Goal: Task Accomplishment & Management: Use online tool/utility

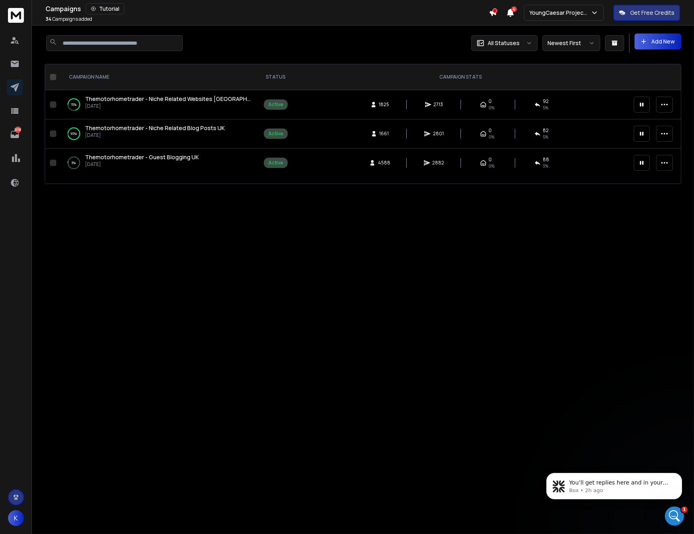
click at [230, 283] on div "Campaigns 34 Campaigns Added All Statuses Newest First Add New CAMPAIGN NAME ST…" at bounding box center [363, 301] width 637 height 534
click at [14, 136] on icon at bounding box center [14, 134] width 8 height 7
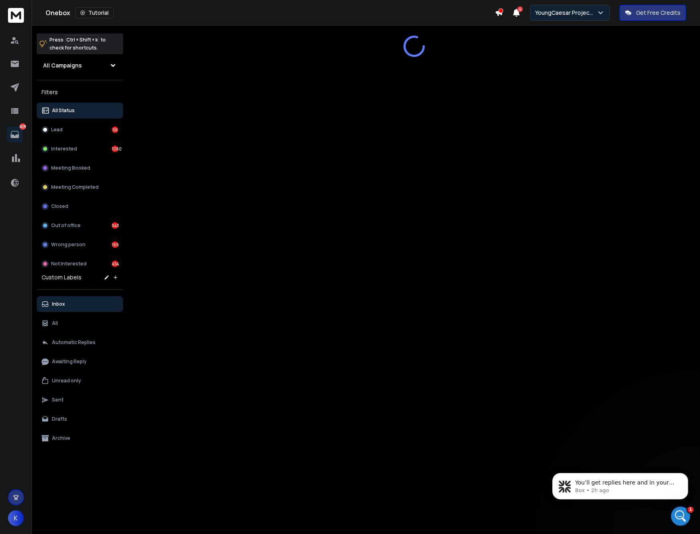
click at [563, 12] on p "YoungCaesar Projects" at bounding box center [565, 13] width 61 height 8
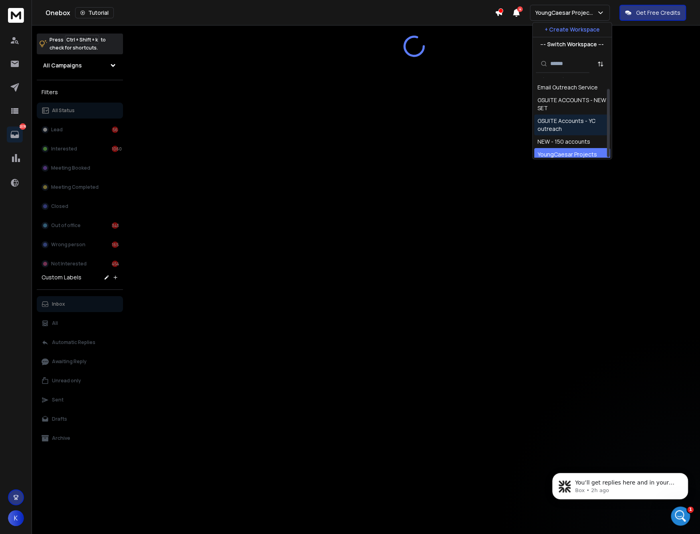
scroll to position [12, 0]
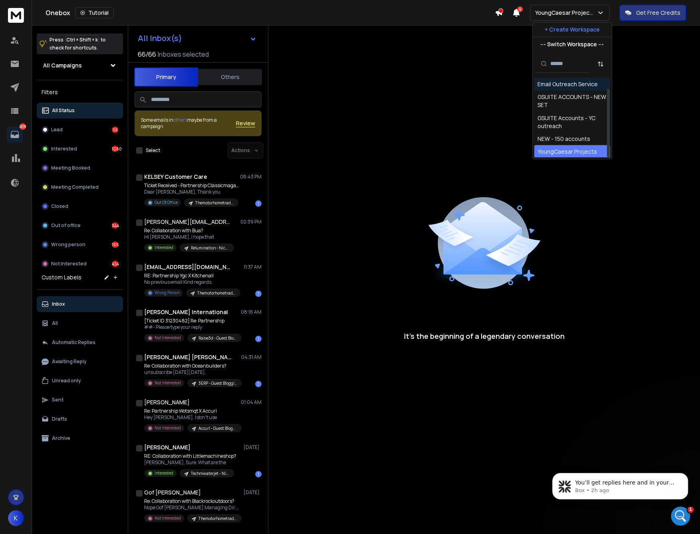
click at [552, 86] on div "Email Outreach Service" at bounding box center [567, 84] width 60 height 8
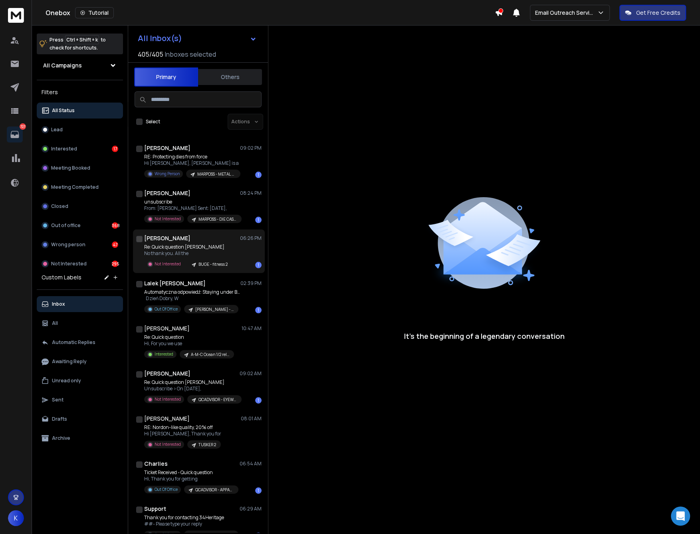
click at [212, 239] on div "[PERSON_NAME] 06:26 PM" at bounding box center [202, 238] width 117 height 8
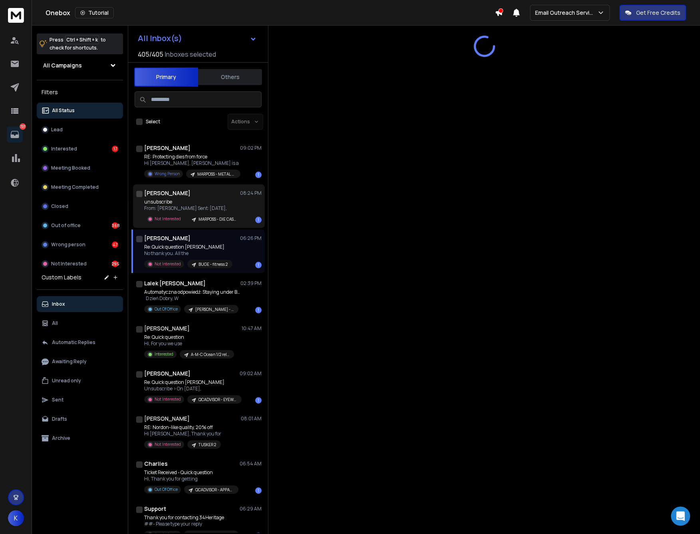
click at [212, 203] on p "unsubscribe" at bounding box center [192, 202] width 96 height 6
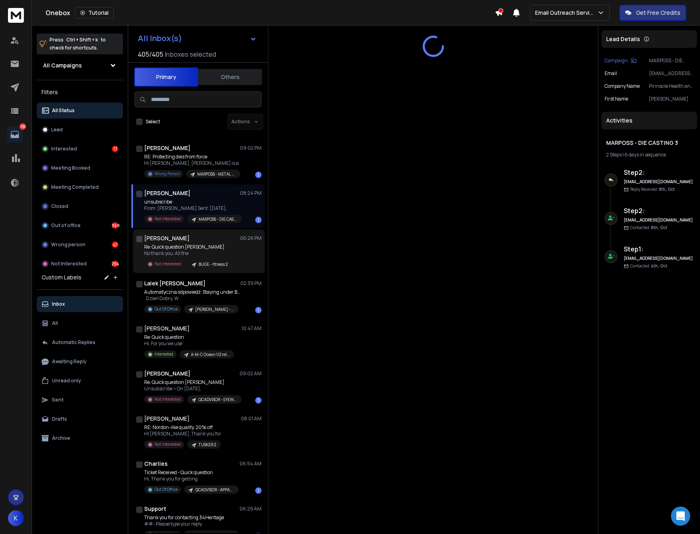
drag, startPoint x: 213, startPoint y: 345, endPoint x: 253, endPoint y: 230, distance: 121.2
click at [213, 345] on p "Hi, For you we use" at bounding box center [189, 344] width 90 height 6
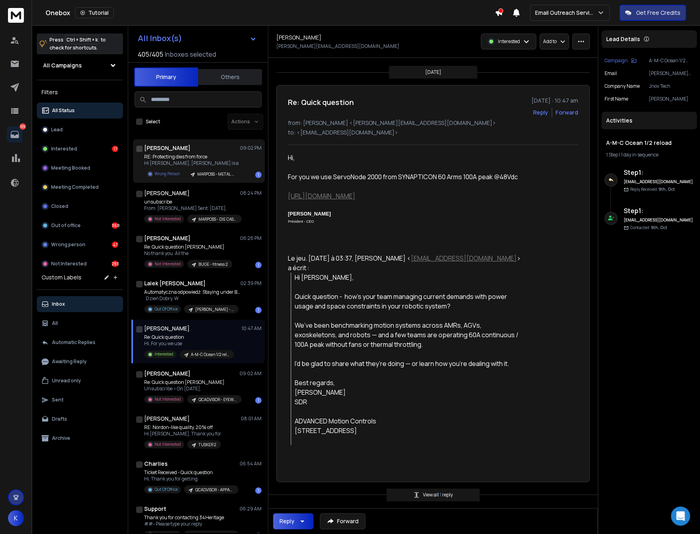
click at [207, 168] on div "RE: Protecting dies from force Hi [PERSON_NAME], [PERSON_NAME] is a Wrong Perso…" at bounding box center [192, 166] width 96 height 24
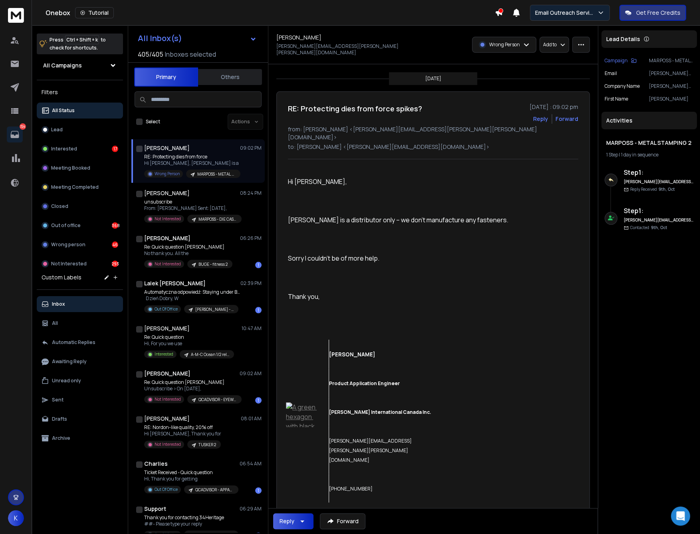
click at [550, 14] on p "Email Outreach Service" at bounding box center [566, 13] width 62 height 8
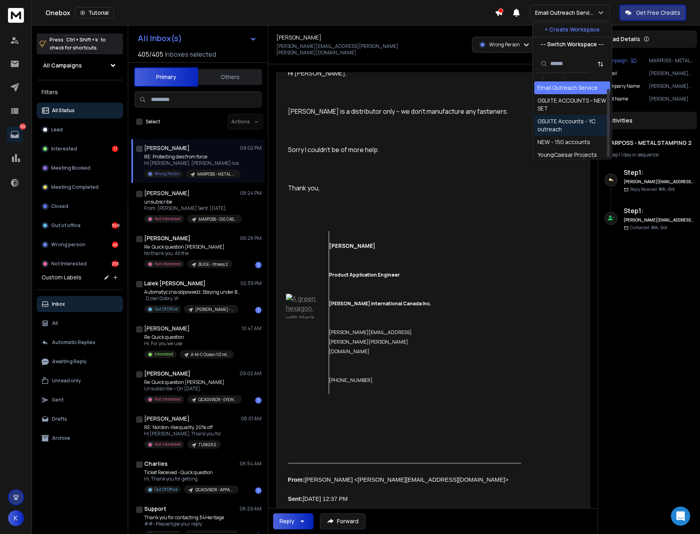
scroll to position [12, 0]
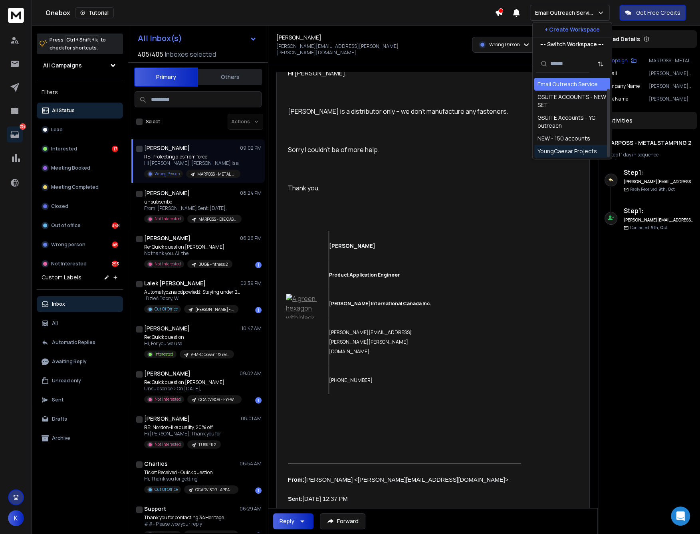
click at [555, 147] on div "YoungCaesar Projects" at bounding box center [566, 151] width 59 height 8
